Goal: Task Accomplishment & Management: Use online tool/utility

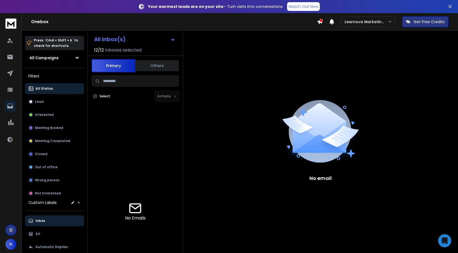
click at [153, 60] on button "Others" at bounding box center [157, 66] width 44 height 12
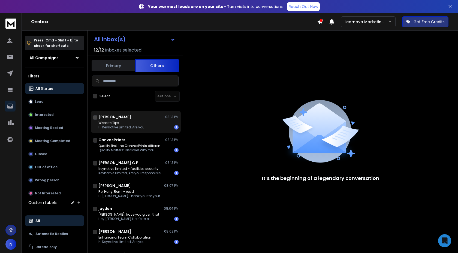
scroll to position [741, 0]
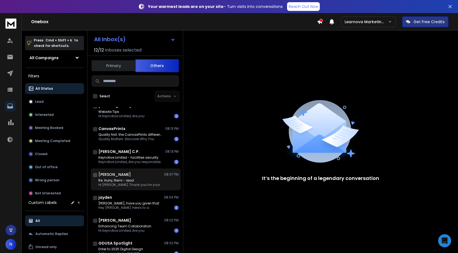
click at [139, 188] on div "Remi Bourdon 08:07 PM Re: Hurry, Remi - read Hi Randel Thank you for your" at bounding box center [136, 179] width 90 height 22
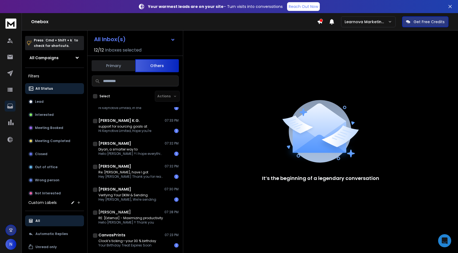
scroll to position [1020, 0]
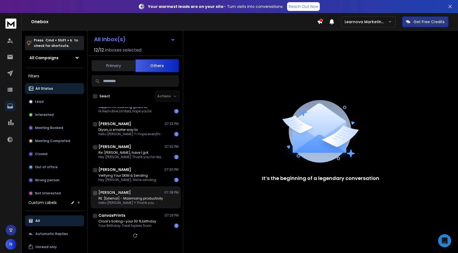
click at [140, 199] on p "RE: [External] - Maximizing productivity" at bounding box center [130, 198] width 65 height 4
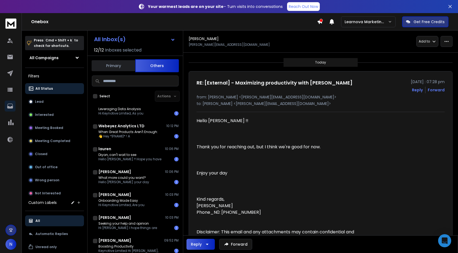
scroll to position [0, 0]
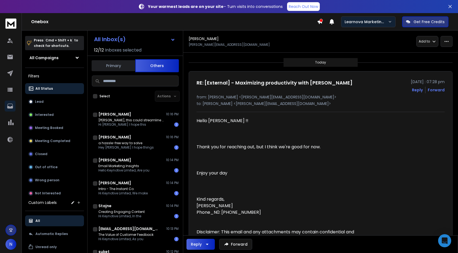
click at [362, 18] on button "Learnova Marketing Emails" at bounding box center [368, 21] width 54 height 11
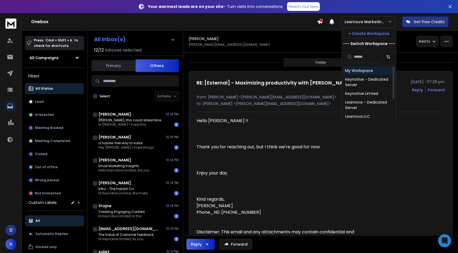
click at [360, 73] on div "My Workspace" at bounding box center [359, 70] width 28 height 5
